Goal: Task Accomplishment & Management: Manage account settings

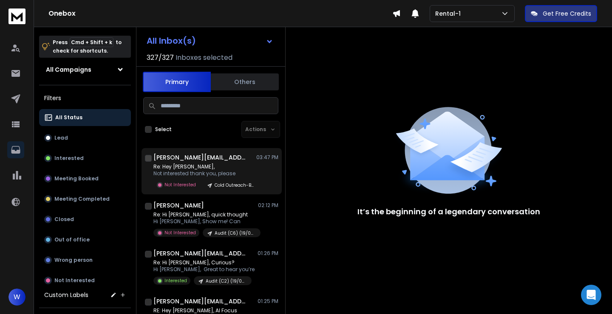
click at [220, 164] on p "Re: Hey [PERSON_NAME]," at bounding box center [204, 167] width 102 height 7
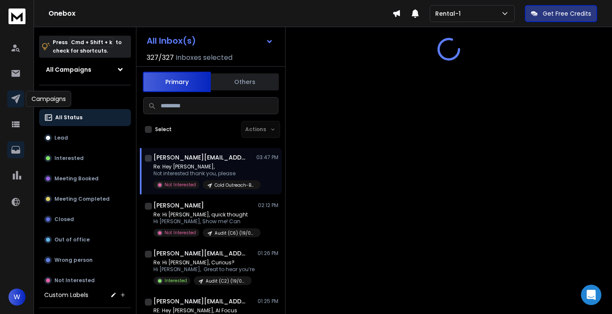
click at [18, 95] on icon at bounding box center [15, 98] width 9 height 9
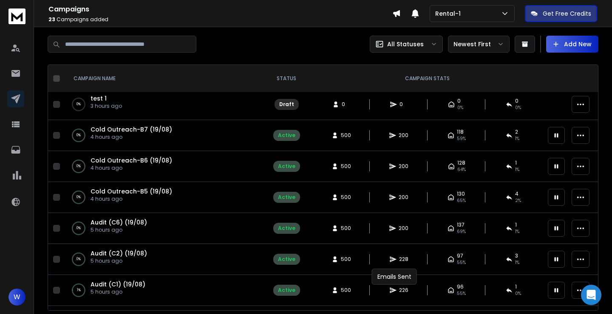
scroll to position [3, 0]
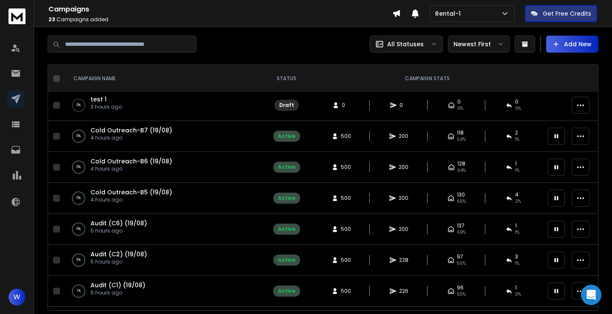
click at [57, 136] on button "button" at bounding box center [56, 136] width 7 height 7
click at [57, 165] on button "button" at bounding box center [56, 167] width 7 height 7
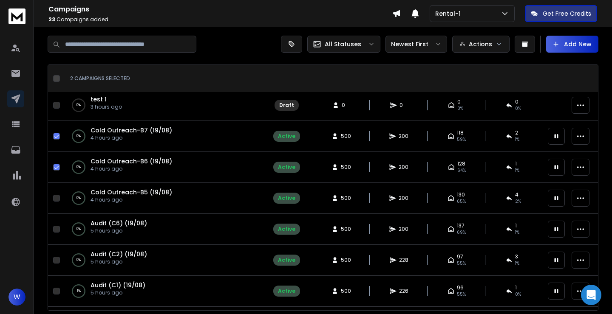
click at [58, 195] on button "button" at bounding box center [56, 198] width 7 height 7
click at [55, 229] on button "button" at bounding box center [56, 229] width 7 height 7
click at [56, 261] on button "button" at bounding box center [56, 260] width 7 height 7
click at [56, 293] on button "button" at bounding box center [56, 291] width 7 height 7
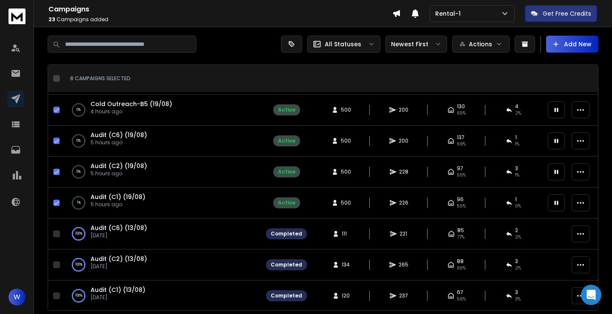
scroll to position [0, 0]
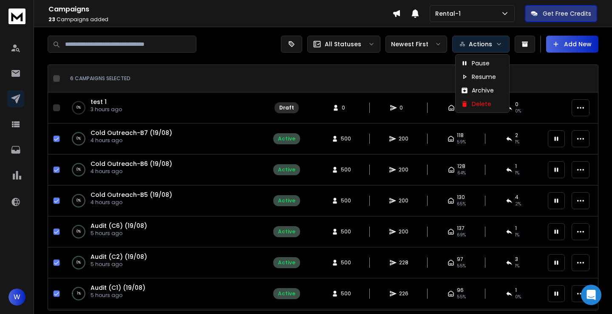
click at [476, 46] on button "Actions" at bounding box center [480, 44] width 57 height 17
click at [420, 59] on div "Campaigns 23 Campaigns Added All Statuses Newest First Actions Add New 6 campai…" at bounding box center [323, 173] width 550 height 275
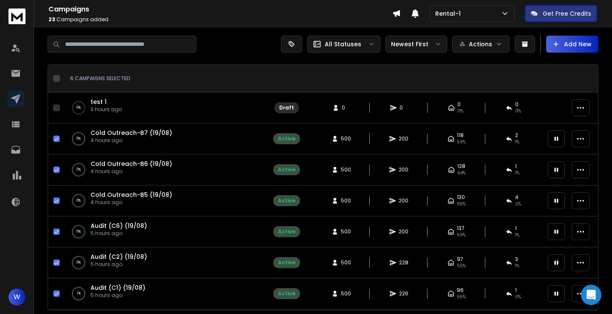
click at [209, 144] on div "0 % Cold Outreach-B7 (19/08) 4 hours ago" at bounding box center [162, 139] width 181 height 20
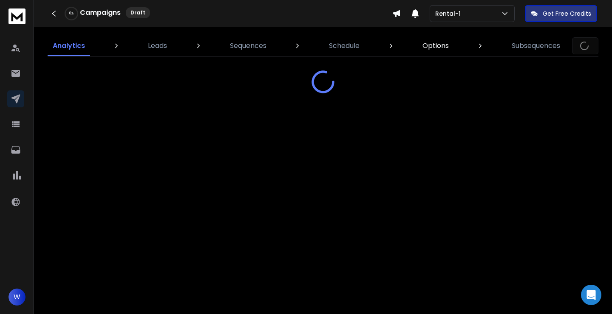
click at [423, 48] on p "Options" at bounding box center [435, 46] width 26 height 10
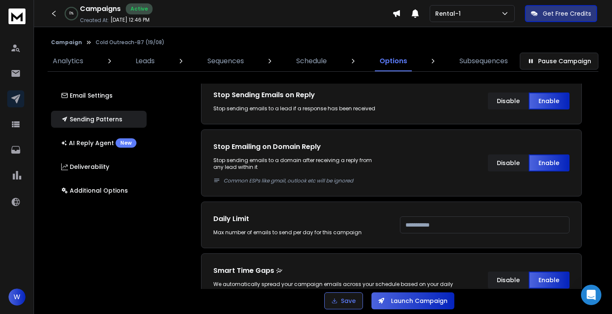
scroll to position [302, 0]
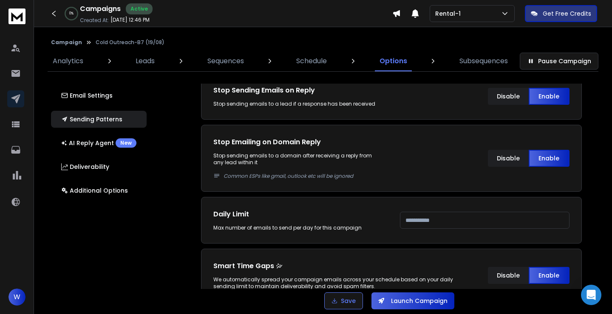
click at [406, 220] on input "***" at bounding box center [484, 220] width 169 height 17
type input "***"
click at [429, 235] on div "Daily Limit Max number of emails to send per day for this campaign ***" at bounding box center [391, 220] width 381 height 47
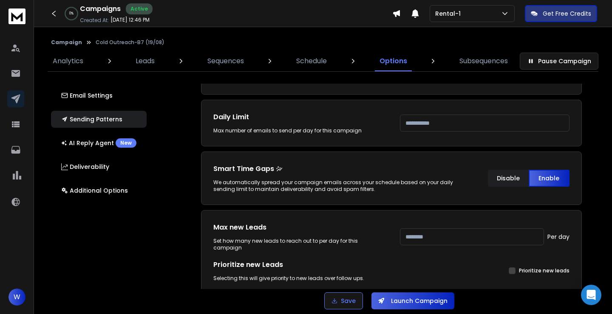
scroll to position [402, 0]
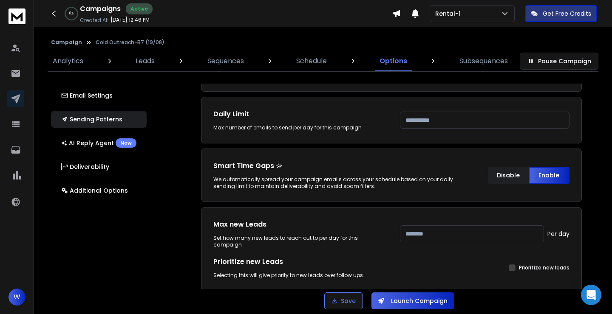
click at [407, 232] on input "***" at bounding box center [472, 234] width 144 height 17
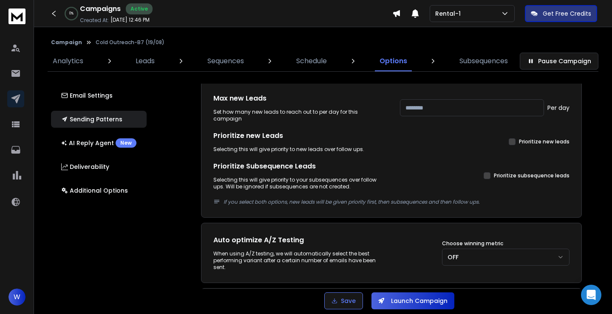
type input "***"
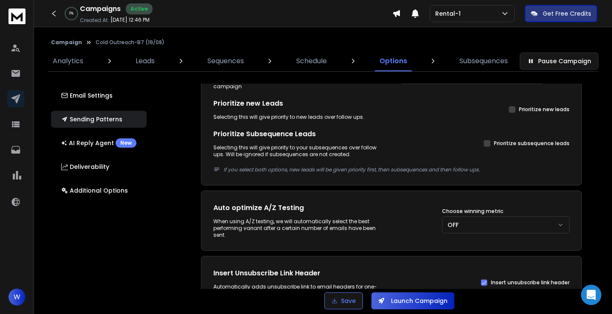
click at [189, 202] on div "Email Accounts Accounts to Use Select one or more accounts to send emails from …" at bounding box center [396, 187] width 472 height 206
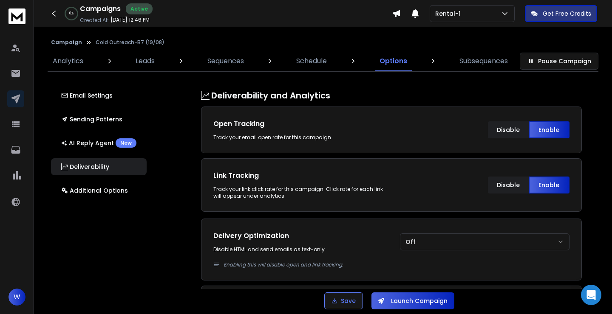
scroll to position [980, 0]
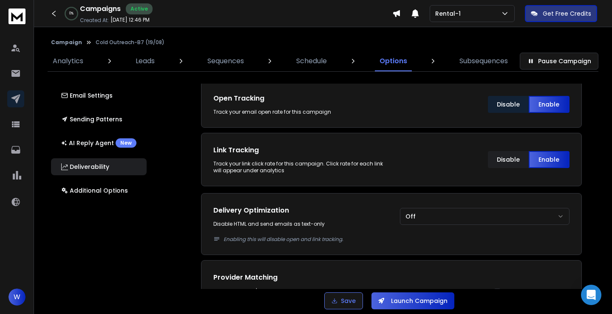
click at [505, 105] on button "Disable" at bounding box center [508, 104] width 41 height 17
click at [502, 155] on button "Disable" at bounding box center [508, 159] width 41 height 17
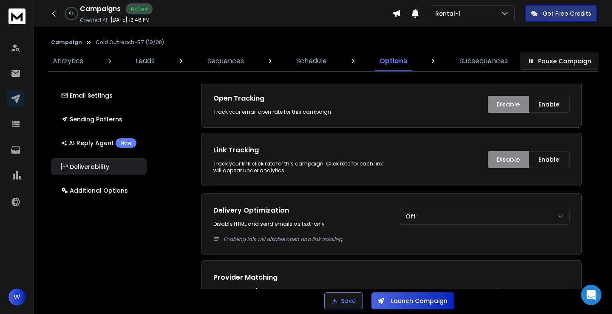
click at [390, 302] on button "Launch Campaign" at bounding box center [412, 301] width 83 height 17
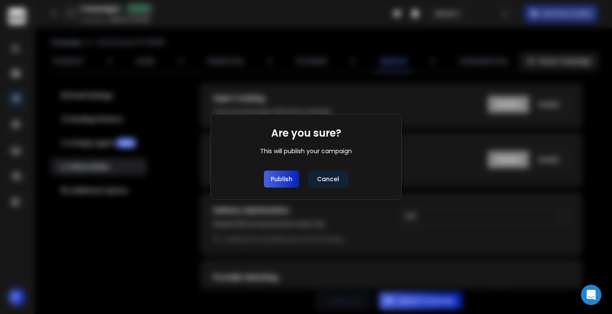
click at [335, 178] on button "Cancel" at bounding box center [327, 179] width 41 height 17
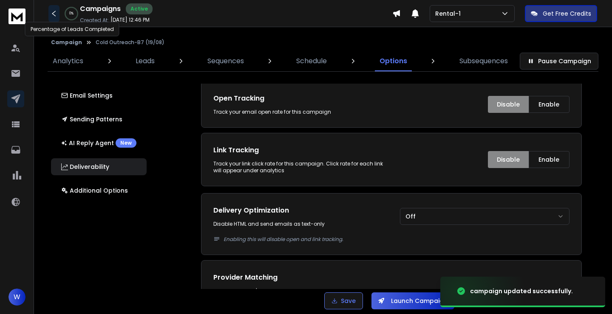
click at [49, 11] on button at bounding box center [53, 13] width 11 height 17
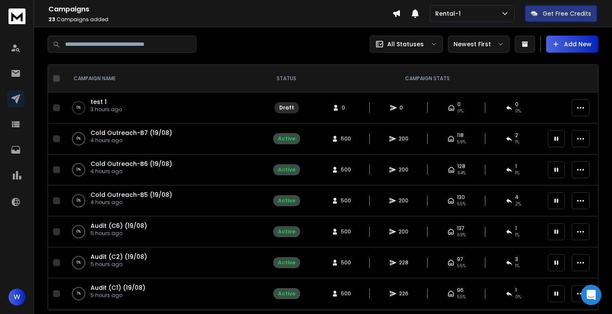
click at [358, 143] on div "500 200 118 59 % 2 1 %" at bounding box center [427, 139] width 212 height 14
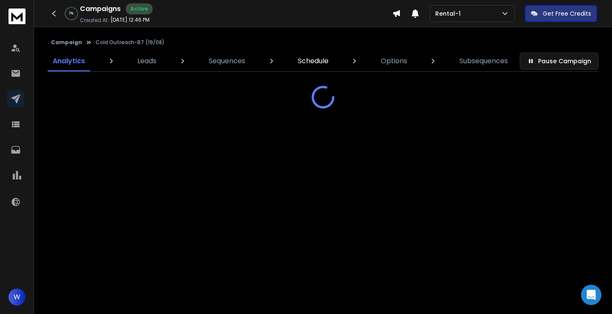
click at [323, 61] on p "Schedule" at bounding box center [313, 61] width 31 height 10
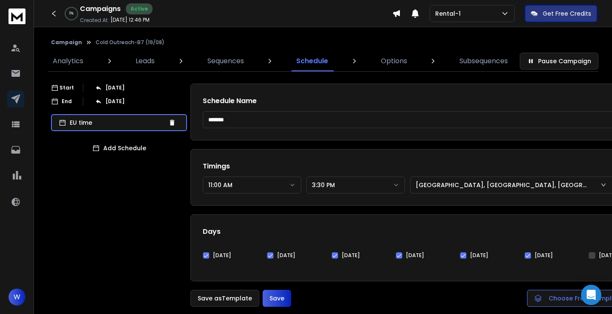
click at [328, 185] on button "3:30 PM" at bounding box center [355, 185] width 99 height 17
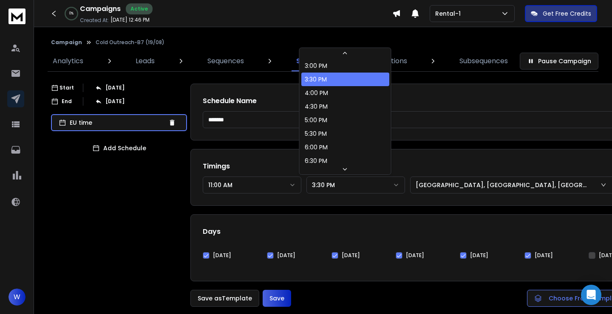
scroll to position [101, 0]
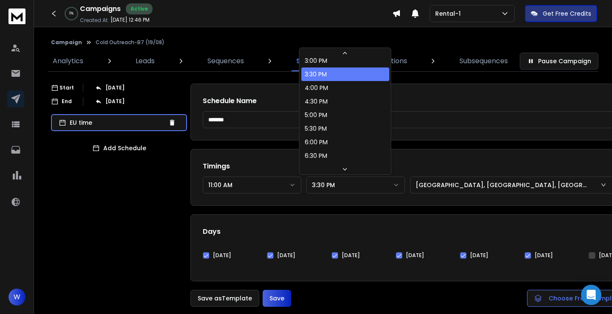
select select "********"
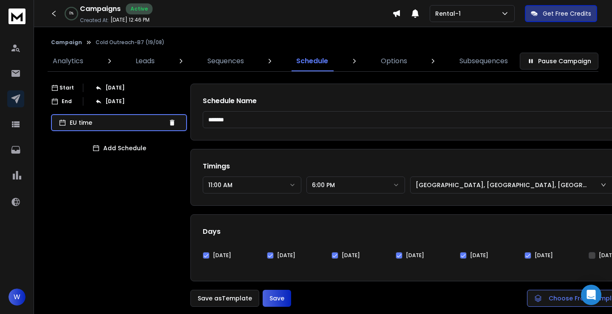
click at [281, 297] on button "Save" at bounding box center [276, 298] width 28 height 17
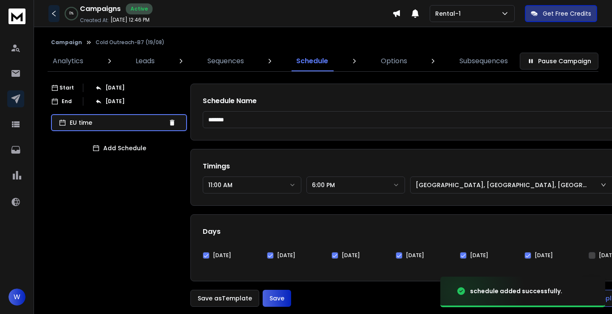
click at [57, 12] on icon at bounding box center [54, 14] width 8 height 8
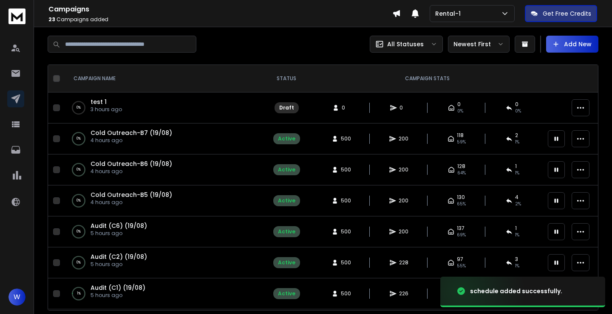
click at [204, 166] on div "0 % Cold Outreach-B6 (19/08) 4 hours ago" at bounding box center [162, 170] width 181 height 20
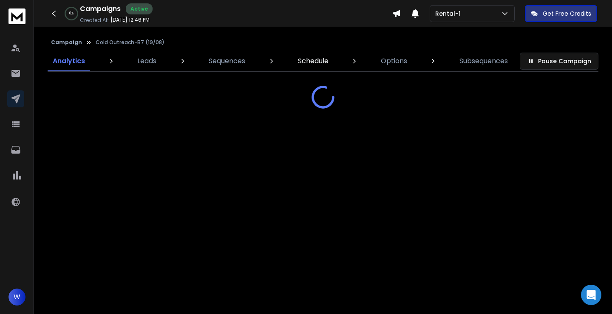
click at [314, 59] on p "Schedule" at bounding box center [313, 61] width 31 height 10
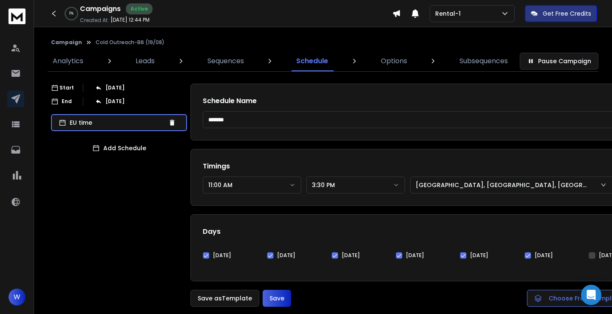
click at [338, 181] on button "3:30 PM" at bounding box center [355, 185] width 99 height 17
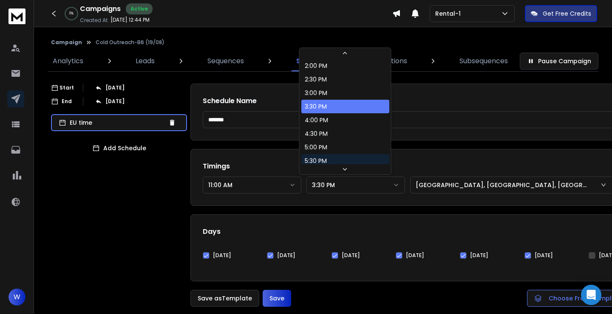
scroll to position [105, 0]
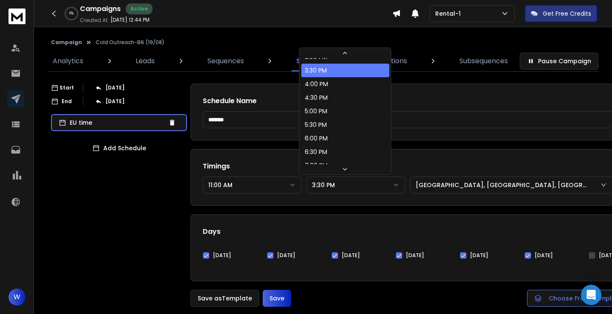
select select "********"
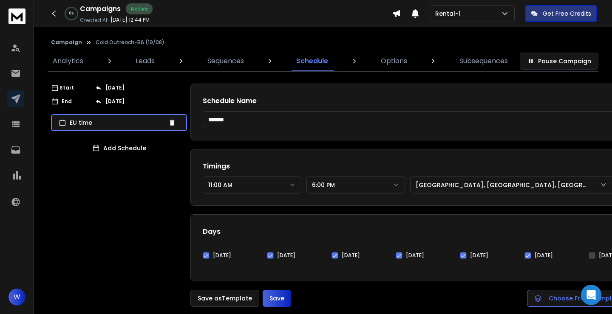
click at [281, 296] on button "Save" at bounding box center [276, 298] width 28 height 17
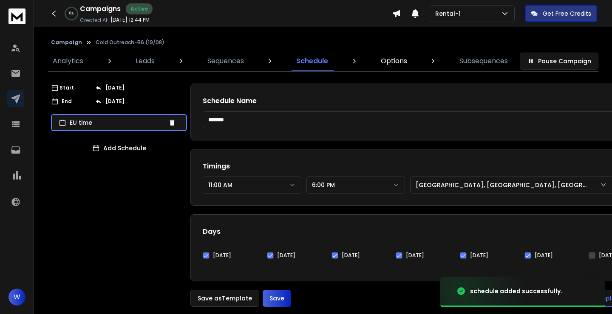
click at [393, 64] on p "Options" at bounding box center [394, 61] width 26 height 10
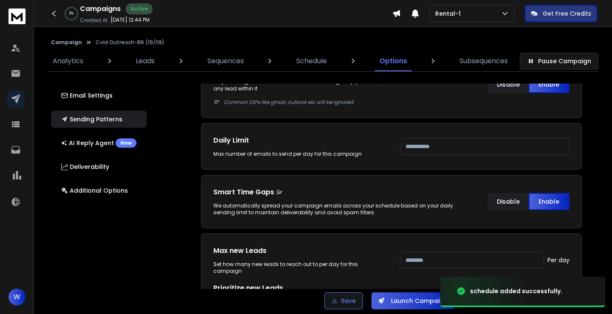
scroll to position [403, 0]
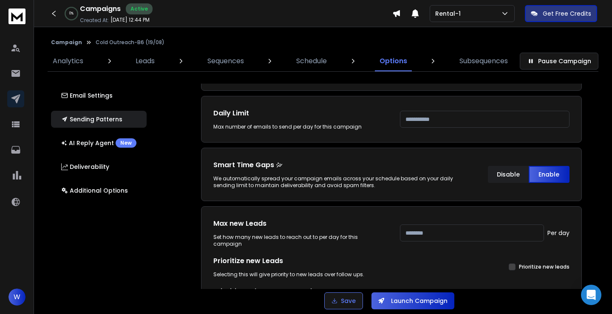
drag, startPoint x: 406, startPoint y: 121, endPoint x: 389, endPoint y: 121, distance: 16.6
click at [389, 121] on div "Daily Limit Max number of emails to send per day for this campaign ***" at bounding box center [391, 119] width 356 height 22
type input "***"
click at [408, 235] on input "***" at bounding box center [472, 233] width 144 height 17
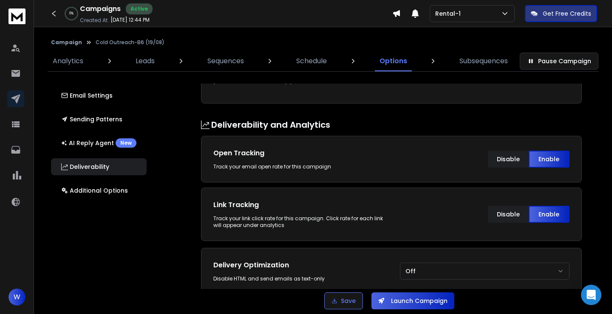
scroll to position [925, 0]
type input "***"
click at [501, 137] on div "Open Tracking Track your email open rate for this campaign Disable Enable" at bounding box center [391, 159] width 381 height 47
click at [501, 159] on button "Disable" at bounding box center [508, 159] width 41 height 17
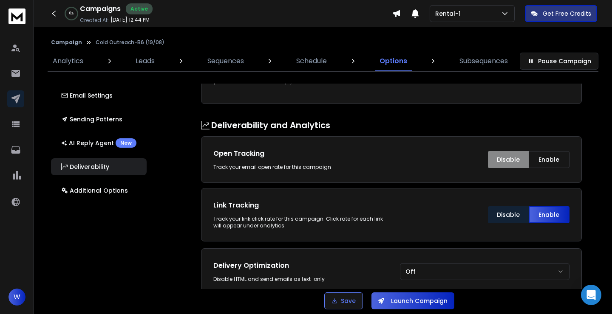
click at [501, 212] on button "Disable" at bounding box center [508, 214] width 41 height 17
click at [346, 300] on button "Save" at bounding box center [343, 301] width 39 height 17
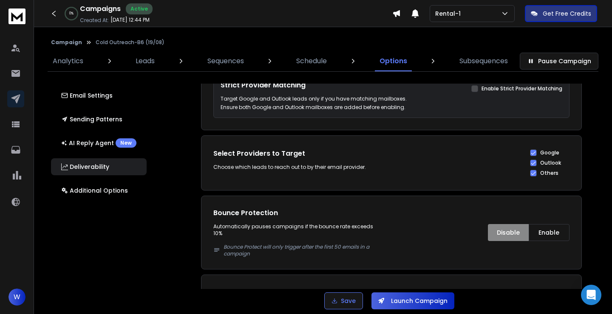
scroll to position [1228, 0]
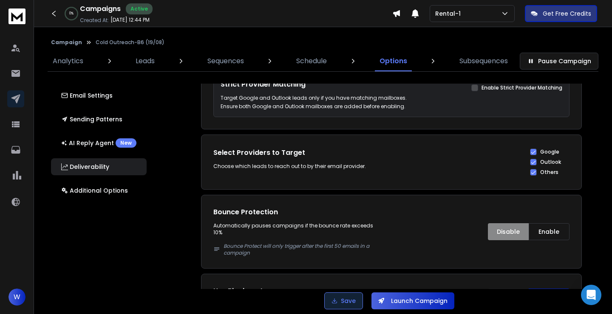
click at [340, 293] on button "Save" at bounding box center [343, 301] width 39 height 17
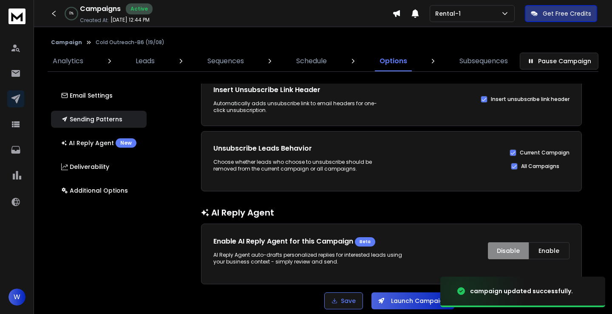
scroll to position [575, 0]
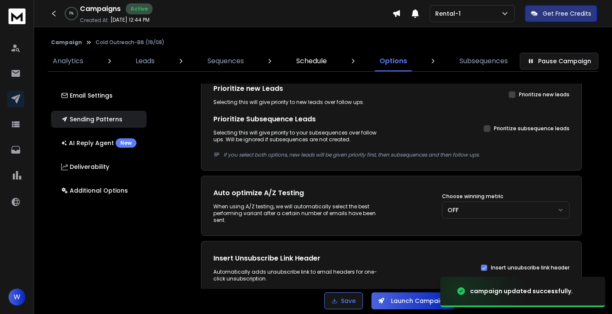
click at [321, 59] on p "Schedule" at bounding box center [311, 61] width 31 height 10
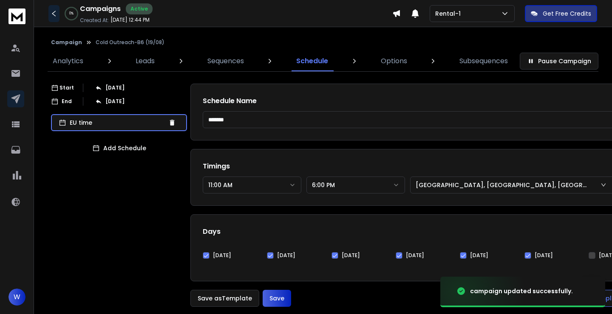
click at [53, 12] on icon at bounding box center [54, 14] width 8 height 8
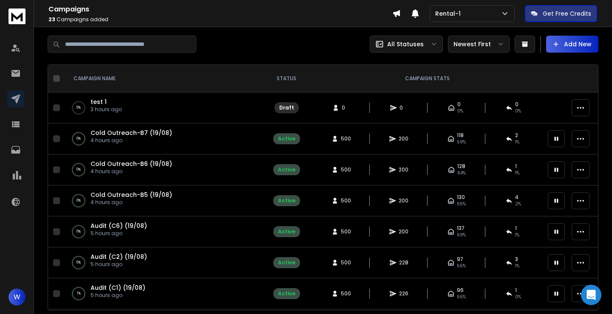
click at [192, 197] on div "0 % Cold Outreach-B5 (19/08) 4 hours ago" at bounding box center [162, 201] width 181 height 20
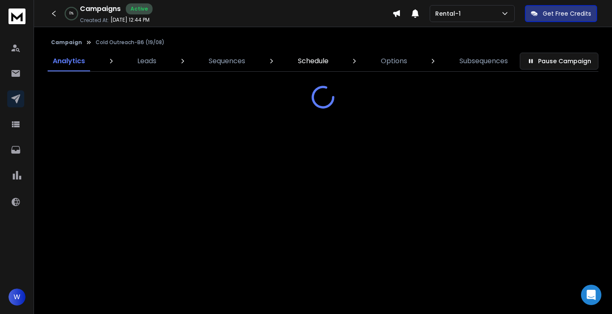
click at [317, 57] on p "Schedule" at bounding box center [313, 61] width 31 height 10
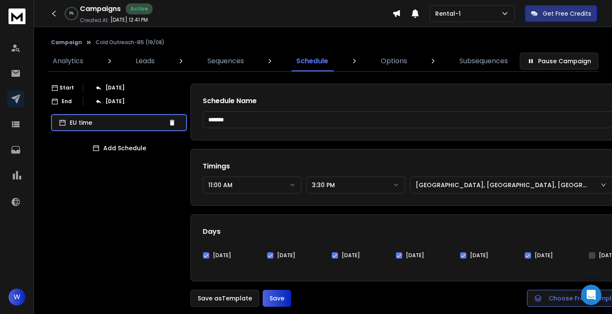
click at [333, 182] on button "3:30 PM" at bounding box center [355, 185] width 99 height 17
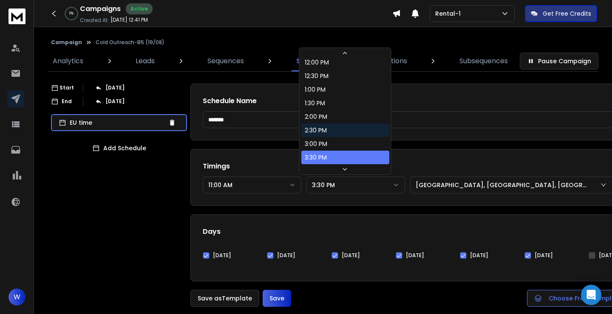
scroll to position [92, 0]
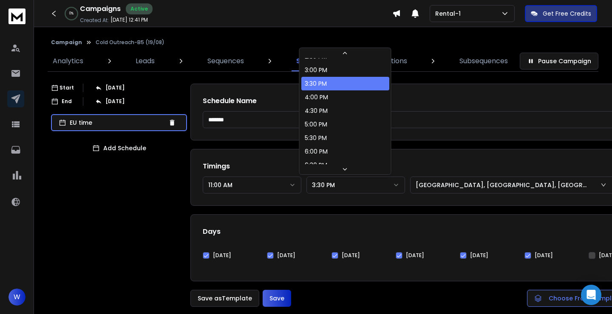
select select "********"
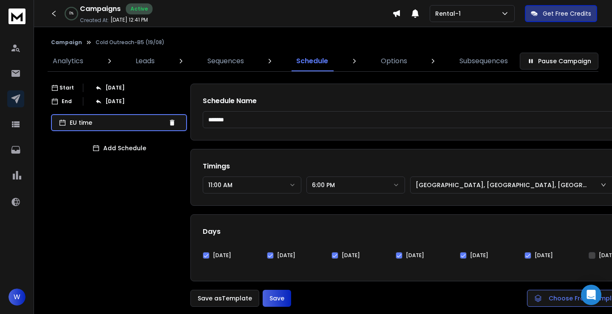
click at [277, 294] on button "Save" at bounding box center [276, 298] width 28 height 17
click at [391, 57] on p "Options" at bounding box center [394, 61] width 26 height 10
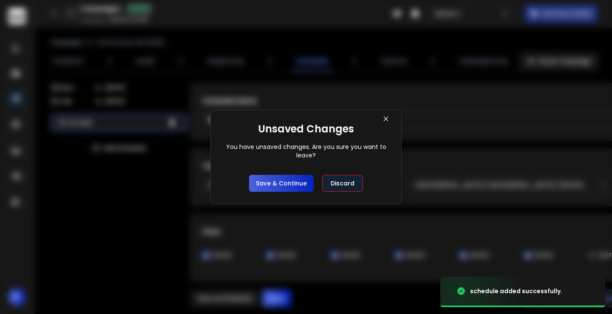
click at [384, 120] on icon at bounding box center [385, 119] width 7 height 7
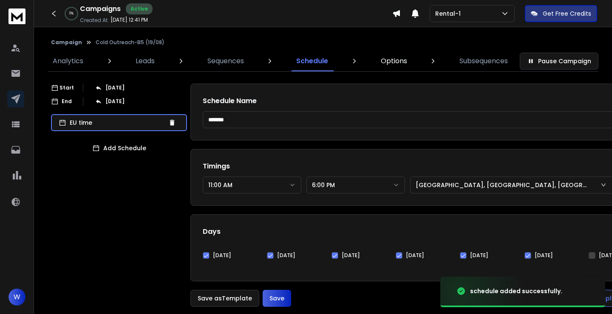
click at [388, 55] on link "Options" at bounding box center [393, 61] width 37 height 20
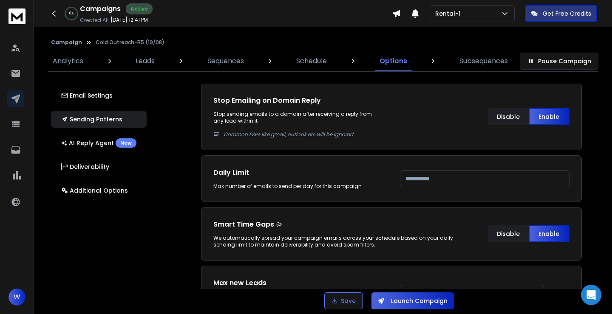
scroll to position [350, 0]
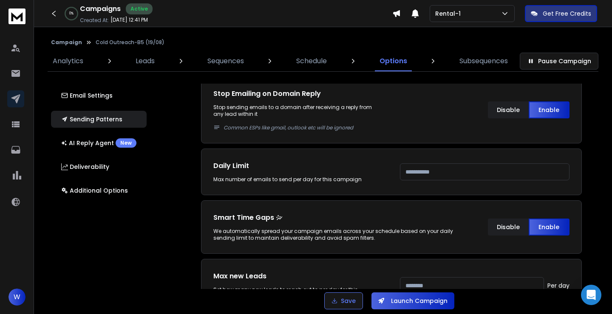
drag, startPoint x: 406, startPoint y: 171, endPoint x: 332, endPoint y: 170, distance: 73.9
click at [332, 170] on div "Daily Limit Max number of emails to send per day for this campaign ***" at bounding box center [391, 172] width 356 height 22
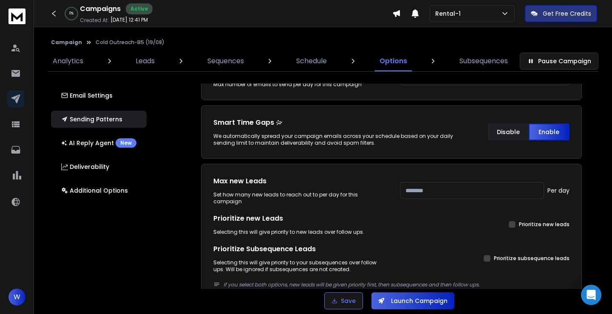
scroll to position [456, 0]
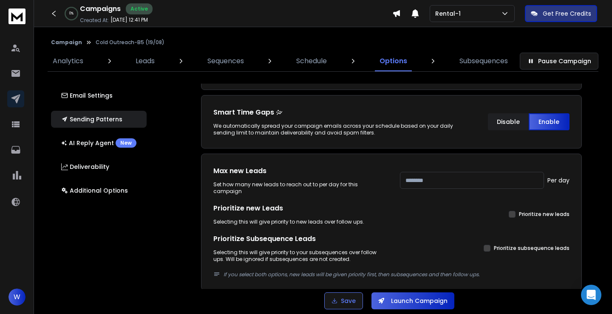
type input "***"
click at [407, 180] on input "***" at bounding box center [472, 180] width 144 height 17
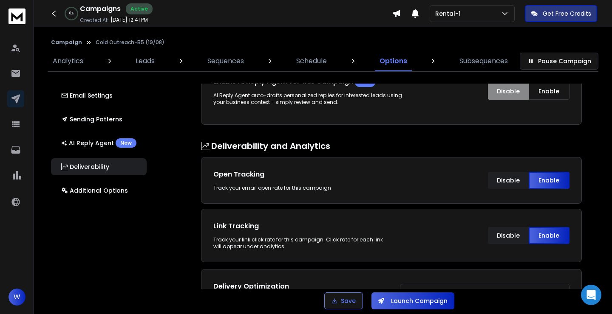
scroll to position [904, 0]
type input "***"
click at [511, 181] on button "Disable" at bounding box center [508, 180] width 41 height 17
click at [506, 244] on div "Link Tracking Track your link click rate for this campaign. Click rate for each…" at bounding box center [391, 235] width 356 height 29
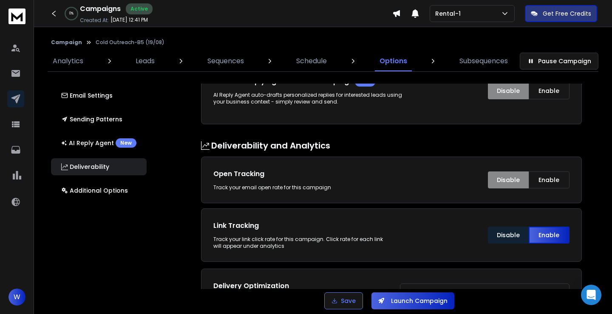
click at [509, 237] on button "Disable" at bounding box center [508, 235] width 41 height 17
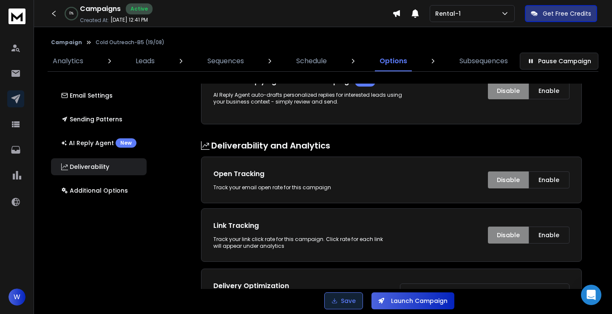
click at [348, 305] on button "Save" at bounding box center [343, 301] width 39 height 17
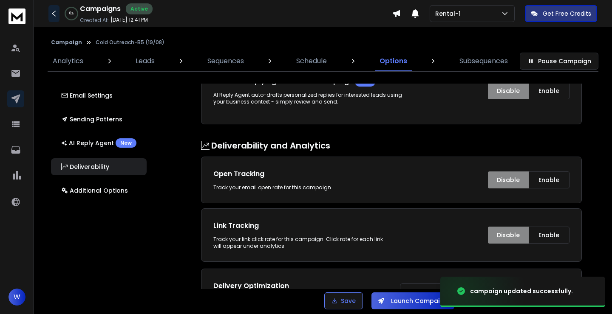
click at [51, 16] on icon at bounding box center [54, 14] width 8 height 8
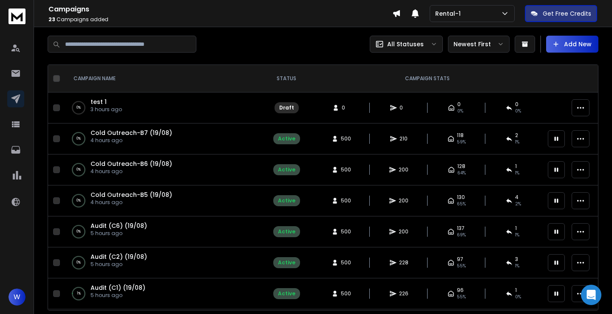
scroll to position [18, 0]
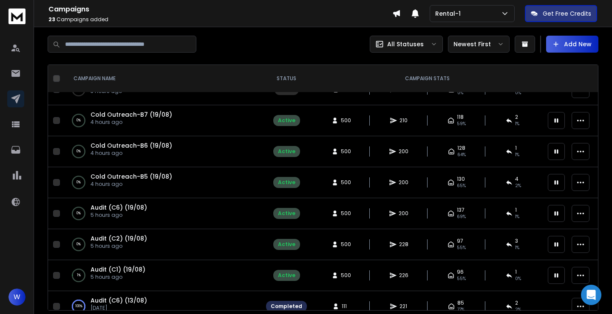
click at [301, 215] on td "Active" at bounding box center [286, 213] width 51 height 31
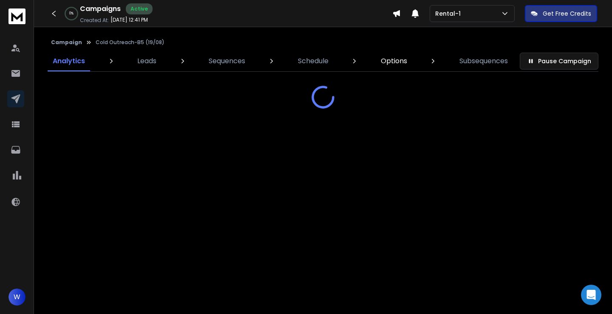
click at [389, 66] on link "Options" at bounding box center [393, 61] width 37 height 20
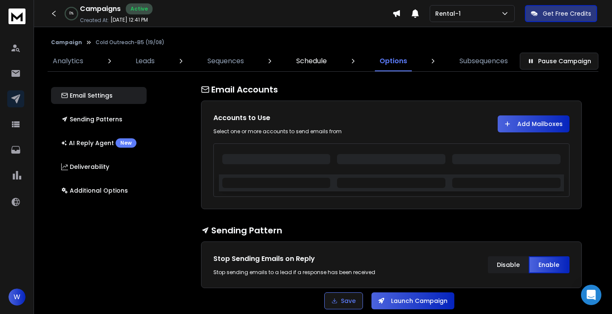
click at [319, 58] on p "Schedule" at bounding box center [311, 61] width 31 height 10
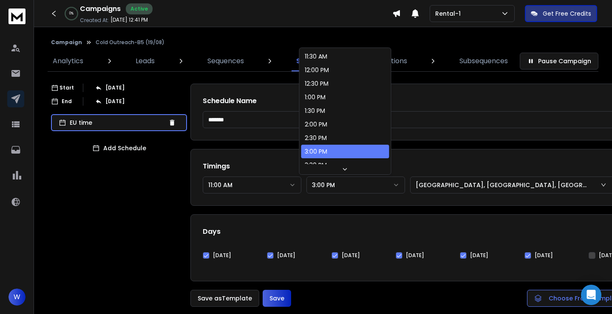
click at [350, 181] on button "3:00 PM" at bounding box center [355, 185] width 99 height 17
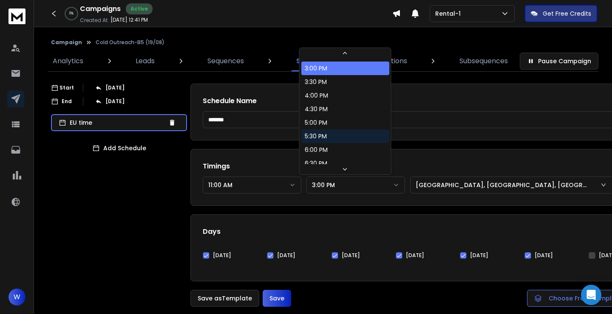
scroll to position [93, 0]
select select "********"
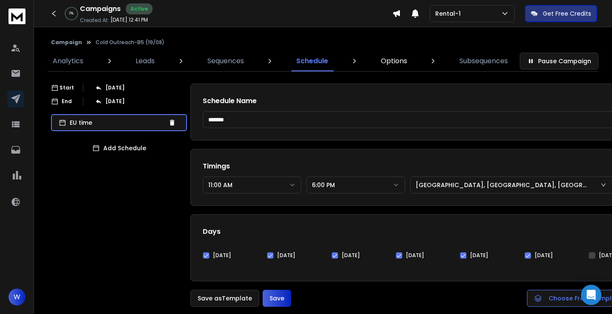
click at [385, 66] on p "Options" at bounding box center [394, 61] width 26 height 10
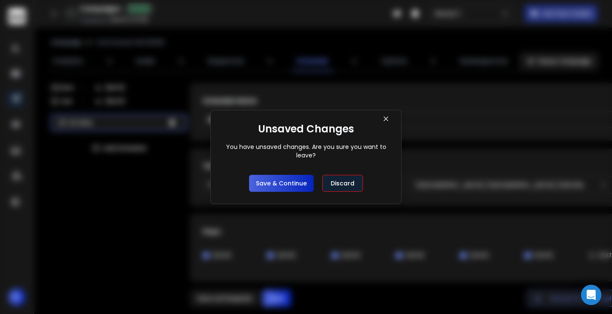
click at [287, 188] on button "Save & Continue" at bounding box center [281, 183] width 65 height 17
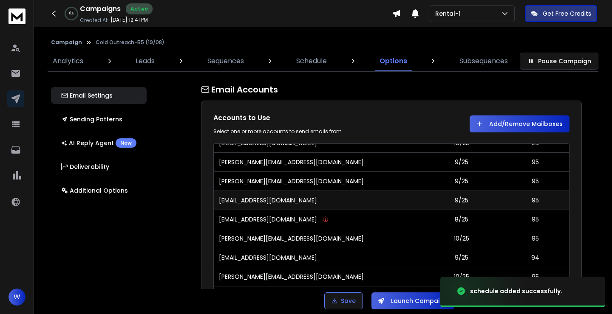
scroll to position [54, 0]
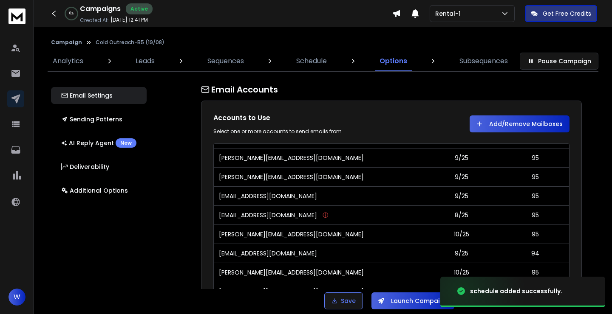
click at [186, 254] on div "Email Accounts Accounts to Use Select one or more accounts to send emails from …" at bounding box center [396, 187] width 472 height 206
click at [597, 286] on icon "Notifications (F8)" at bounding box center [595, 286] width 8 height 8
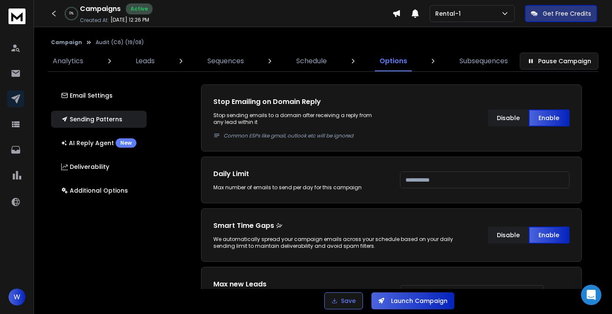
scroll to position [342, 0]
click at [407, 181] on input "***" at bounding box center [484, 180] width 169 height 17
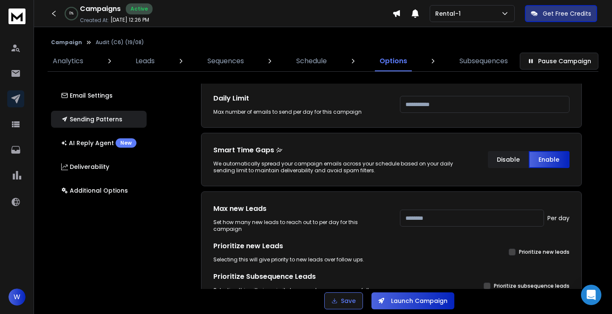
scroll to position [442, 0]
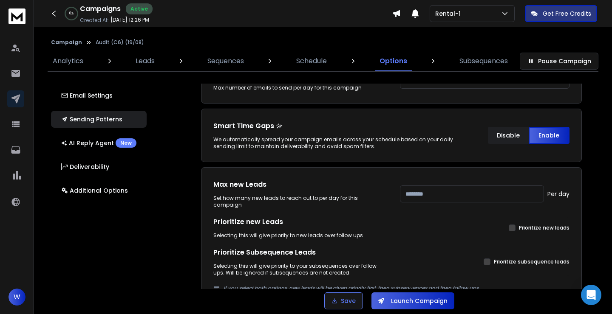
type input "***"
click at [408, 195] on input "***" at bounding box center [472, 194] width 144 height 17
type input "***"
click at [191, 234] on div "Email Accounts Accounts to Use Select one or more accounts to send emails from …" at bounding box center [396, 187] width 472 height 206
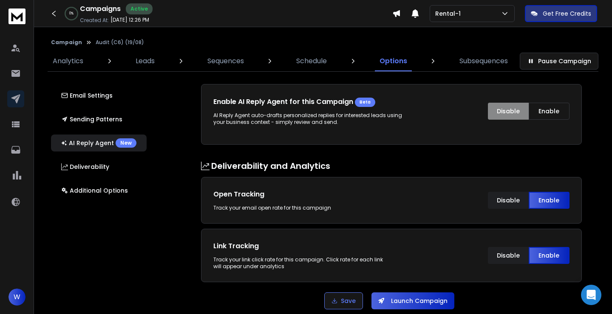
scroll to position [894, 0]
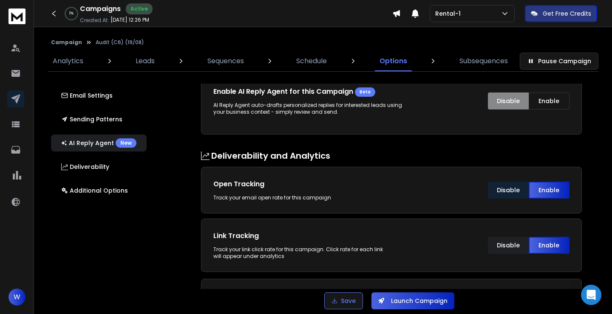
click at [504, 188] on button "Disable" at bounding box center [508, 190] width 41 height 17
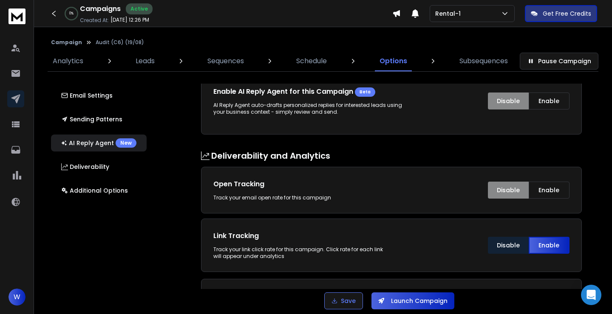
click at [509, 249] on button "Disable" at bounding box center [508, 245] width 41 height 17
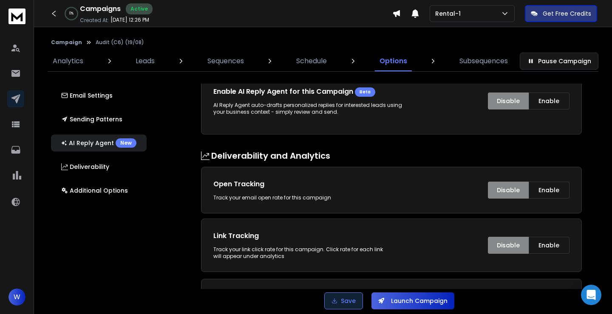
click at [345, 303] on button "Save" at bounding box center [343, 301] width 39 height 17
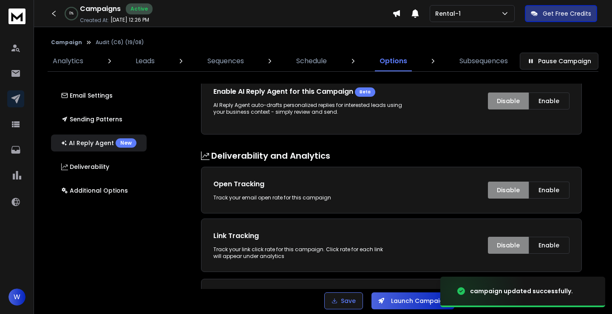
click at [73, 41] on button "Campaign" at bounding box center [66, 42] width 31 height 7
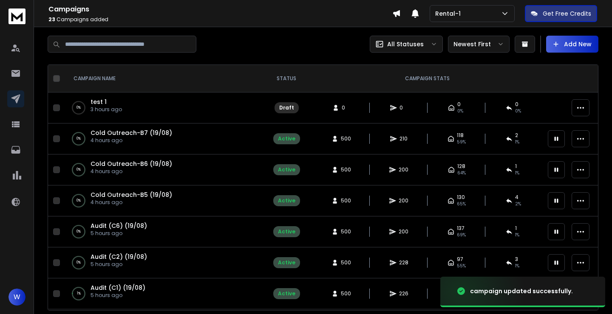
click at [317, 232] on div "500 200 137 69 % 1 1 %" at bounding box center [427, 232] width 220 height 14
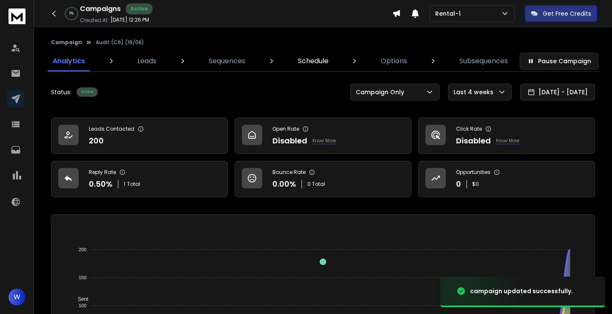
click at [303, 58] on p "Schedule" at bounding box center [313, 61] width 31 height 10
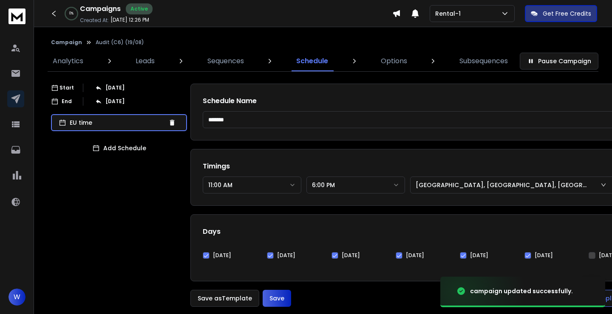
scroll to position [5, 0]
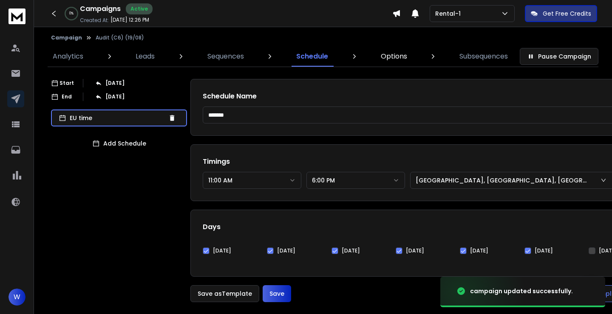
click at [391, 58] on p "Options" at bounding box center [394, 56] width 26 height 10
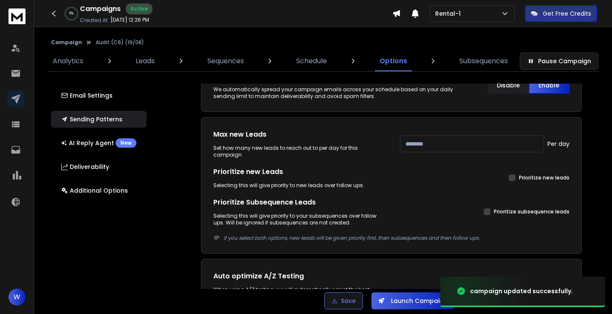
scroll to position [494, 0]
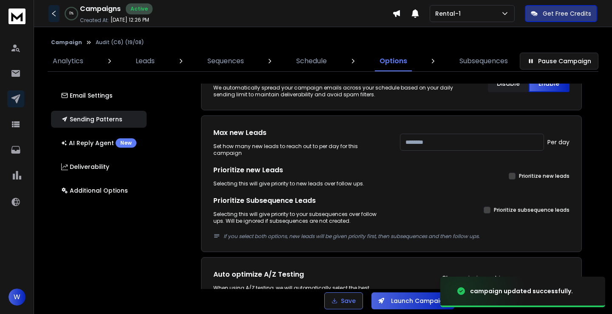
click at [57, 16] on icon at bounding box center [54, 14] width 8 height 8
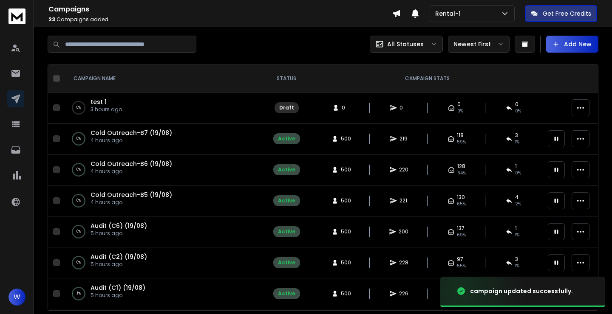
click at [202, 268] on div "0 % Audit (C2) (19/08) 5 hours ago" at bounding box center [162, 263] width 181 height 20
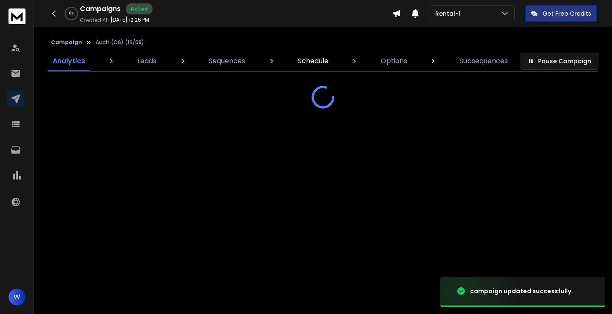
click at [316, 59] on p "Schedule" at bounding box center [313, 61] width 31 height 10
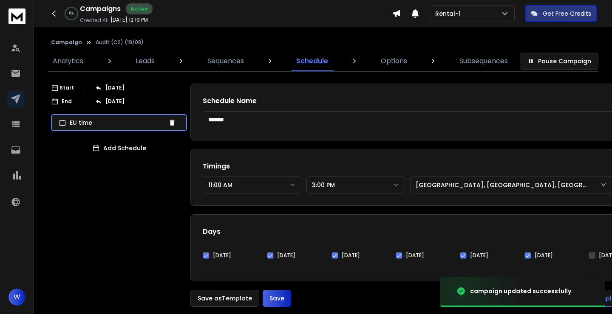
click at [343, 182] on button "3:00 PM" at bounding box center [355, 185] width 99 height 17
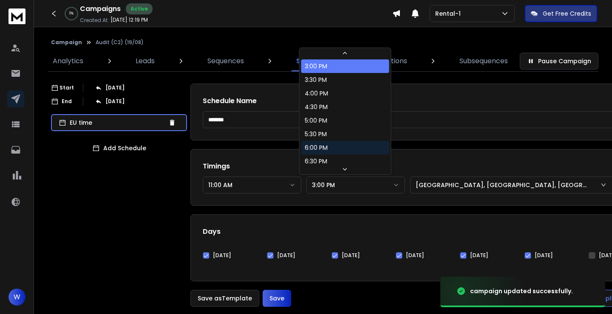
scroll to position [96, 0]
select select "********"
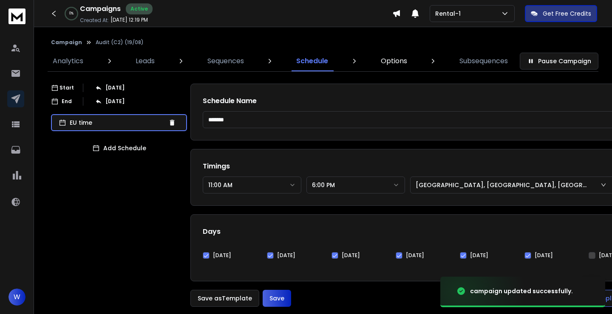
click at [391, 64] on p "Options" at bounding box center [394, 61] width 26 height 10
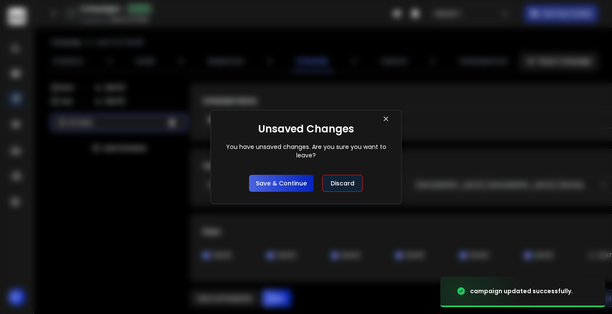
click at [277, 184] on button "Save & Continue" at bounding box center [281, 183] width 65 height 17
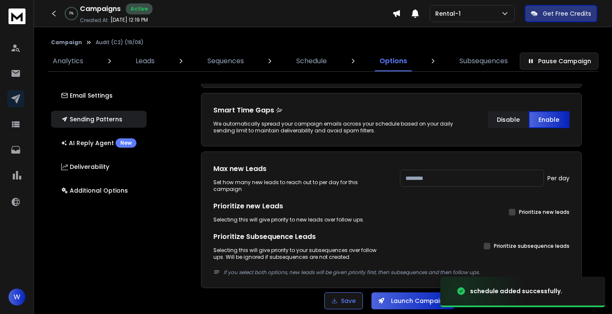
scroll to position [457, 0]
click at [334, 303] on icon "submit" at bounding box center [334, 303] width 5 height 2
click at [47, 8] on div "0 % Campaigns Active Created At: [DATE] 12:19 PM Rental-1 Get Free Credits" at bounding box center [306, 13] width 612 height 27
click at [53, 14] on icon at bounding box center [54, 14] width 8 height 8
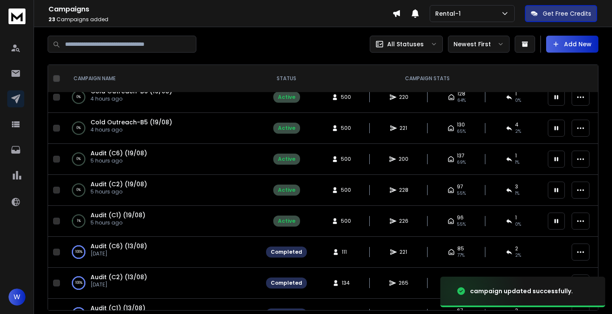
scroll to position [73, 0]
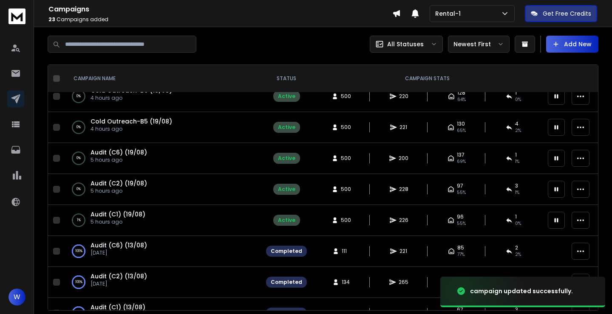
click at [197, 228] on div "1 % Audit (C1) (19/08) 5 hours ago" at bounding box center [162, 220] width 181 height 20
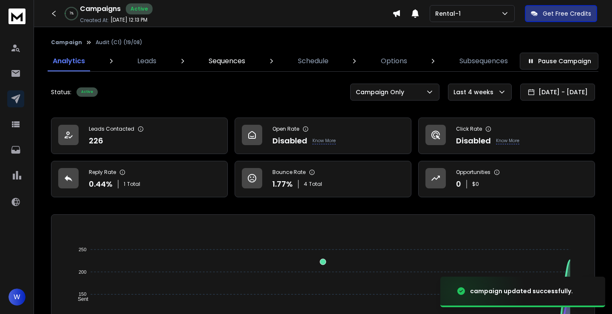
click at [227, 64] on p "Sequences" at bounding box center [227, 61] width 37 height 10
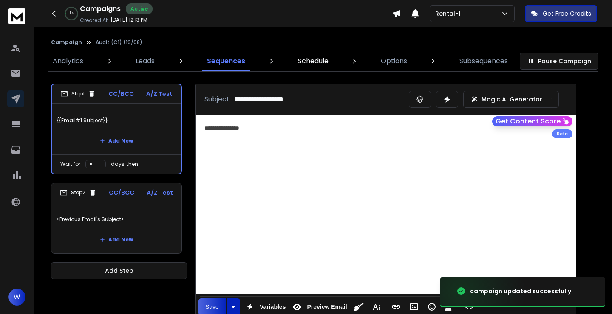
click at [309, 63] on p "Schedule" at bounding box center [313, 61] width 31 height 10
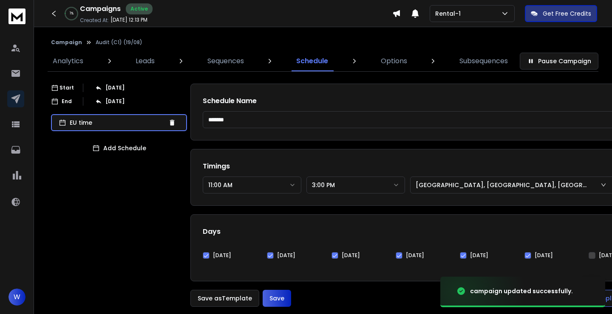
scroll to position [5, 0]
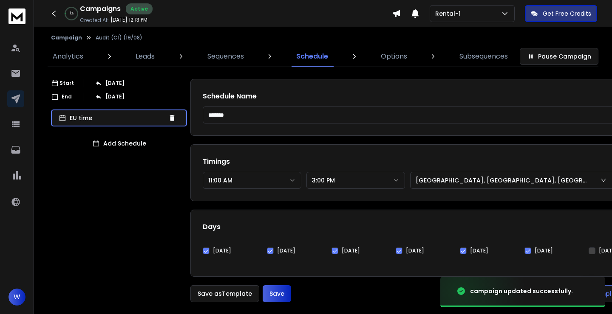
click at [327, 191] on div "Timings 11:00 AM ******** ******** ******** ******** ******** ******** ********…" at bounding box center [409, 172] width 439 height 57
click at [329, 185] on button "3:00 PM" at bounding box center [355, 180] width 99 height 17
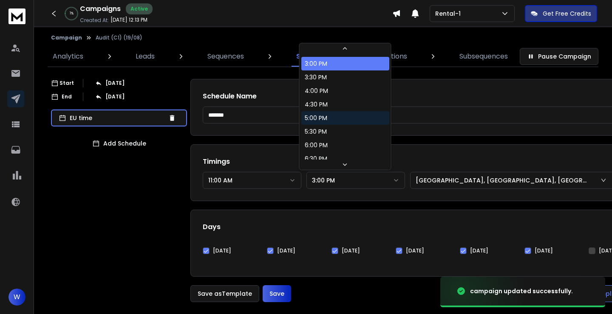
scroll to position [93, 0]
select select "********"
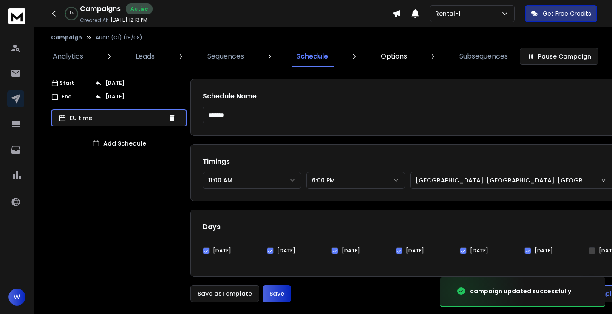
click at [387, 57] on p "Options" at bounding box center [394, 56] width 26 height 10
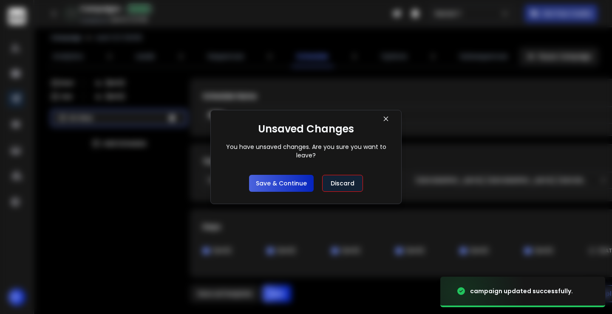
click at [291, 183] on button "Save & Continue" at bounding box center [281, 183] width 65 height 17
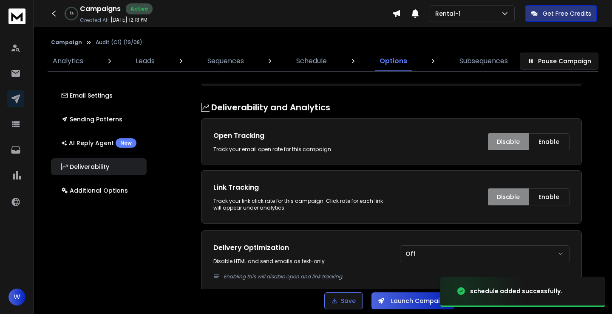
scroll to position [945, 0]
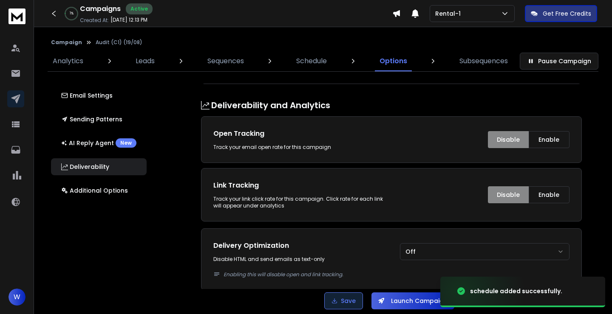
click at [340, 296] on button "Save" at bounding box center [343, 301] width 39 height 17
click at [302, 68] on link "Schedule" at bounding box center [311, 61] width 41 height 20
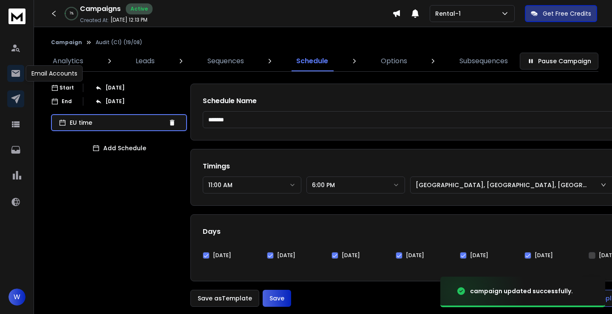
click at [14, 73] on icon at bounding box center [16, 73] width 10 height 10
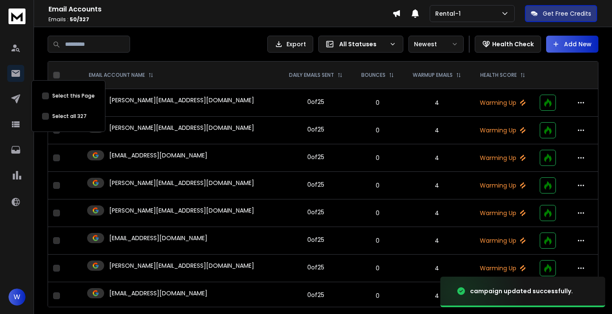
click at [56, 76] on button "Select this Page" at bounding box center [56, 75] width 7 height 7
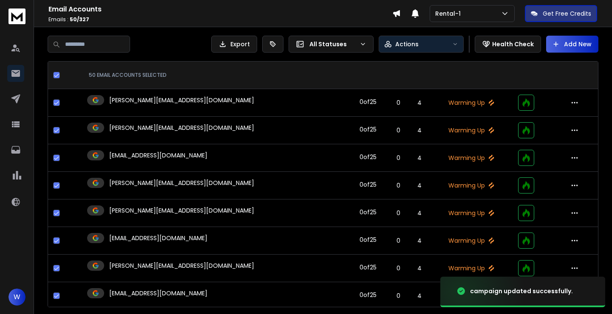
click at [451, 48] on button "Actions" at bounding box center [420, 44] width 85 height 17
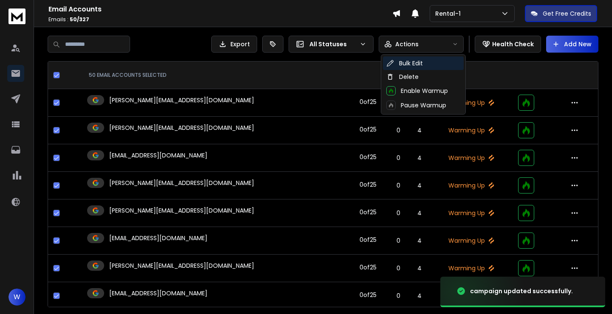
click at [401, 67] on div "Bulk Edit" at bounding box center [404, 63] width 37 height 8
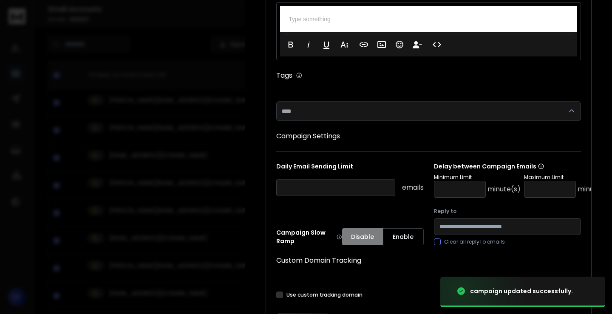
scroll to position [180, 0]
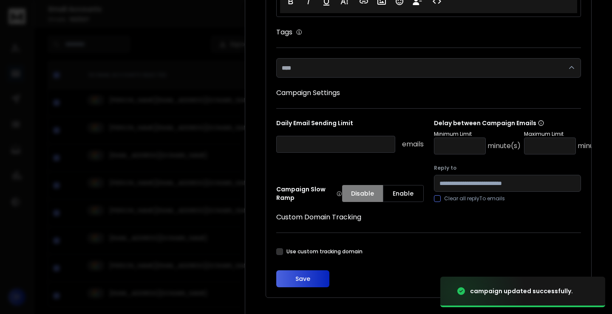
click at [548, 150] on input "number" at bounding box center [550, 146] width 52 height 17
type input "*"
click at [313, 279] on button "Save" at bounding box center [302, 279] width 53 height 17
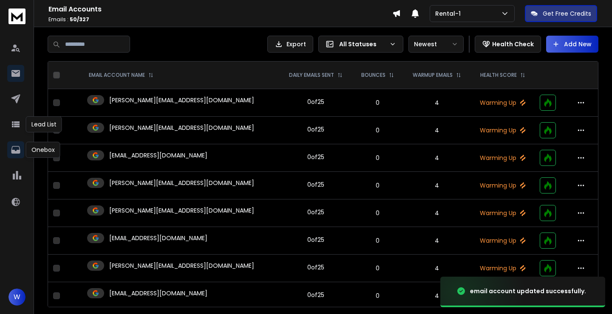
click at [11, 157] on link at bounding box center [15, 149] width 17 height 17
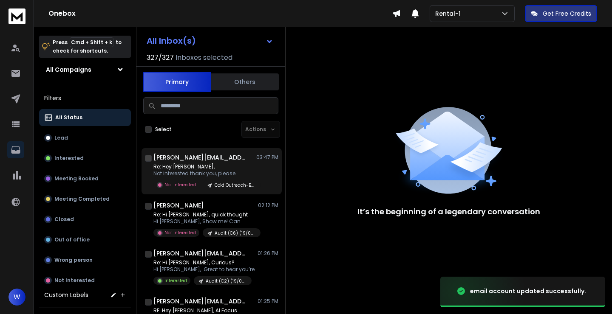
click at [192, 171] on p "Not interested thank you, please" at bounding box center [204, 173] width 102 height 7
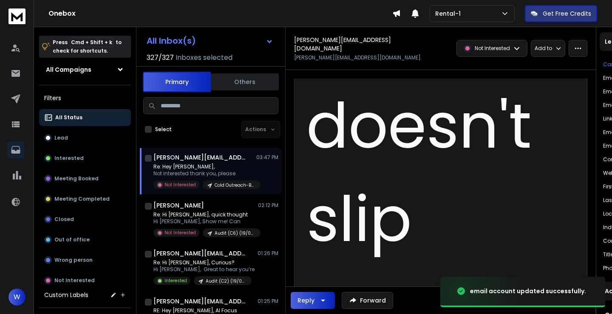
scroll to position [5066, 0]
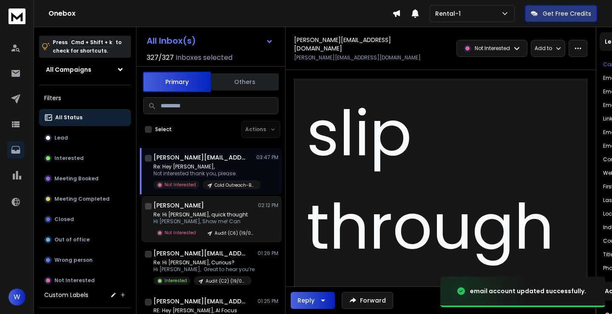
click at [219, 221] on p "Hi [PERSON_NAME], Show me! Can" at bounding box center [204, 221] width 102 height 7
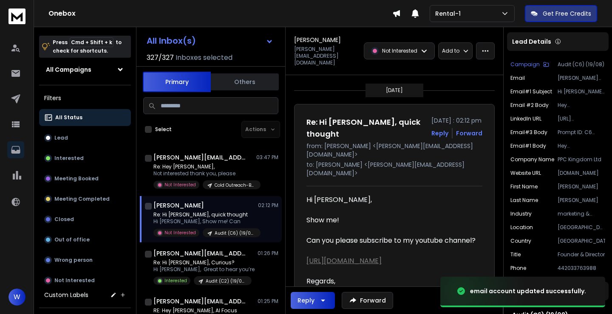
scroll to position [338, 0]
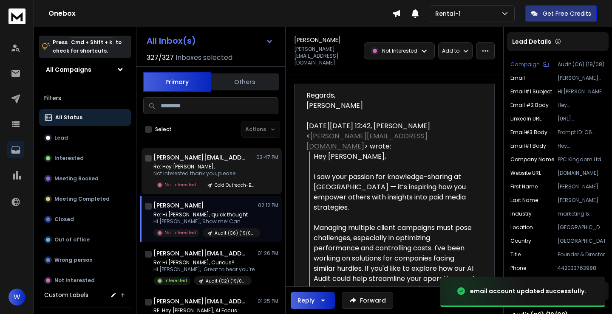
scroll to position [53, 0]
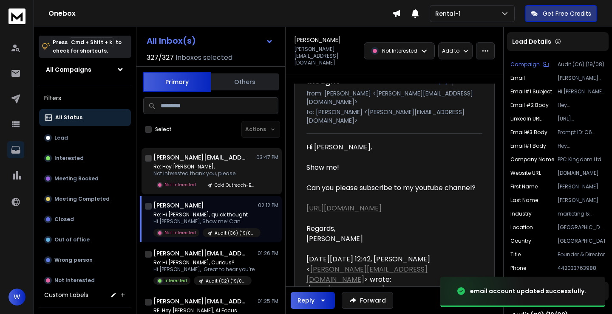
click at [230, 169] on p "Re: Hey [PERSON_NAME]," at bounding box center [204, 167] width 102 height 7
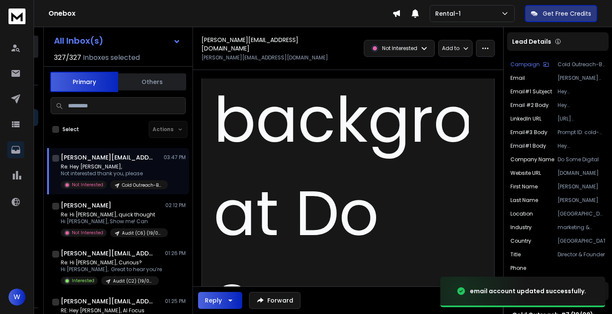
scroll to position [0, 0]
click at [573, 90] on p "Hey [PERSON_NAME]," at bounding box center [581, 91] width 48 height 7
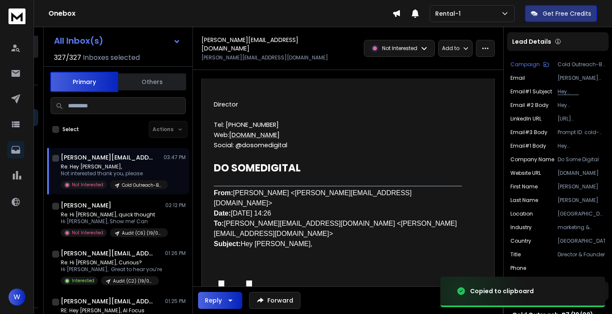
scroll to position [0, 0]
